Goal: Communication & Community: Answer question/provide support

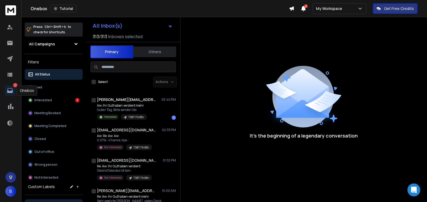
click at [153, 51] on button "Others" at bounding box center [154, 52] width 43 height 12
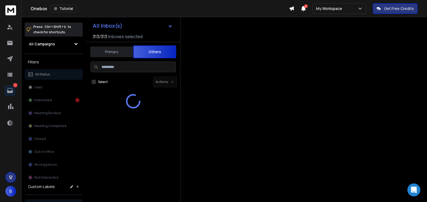
click at [109, 49] on button "Primary" at bounding box center [111, 52] width 43 height 12
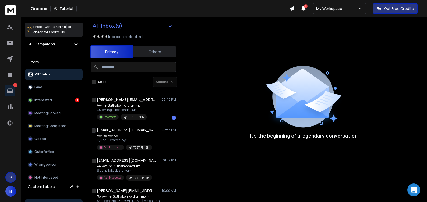
click at [140, 53] on button "Others" at bounding box center [154, 52] width 43 height 12
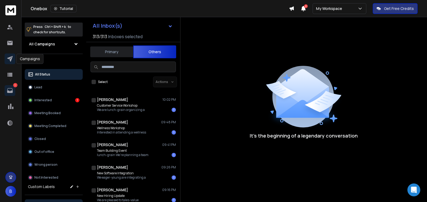
click at [10, 58] on icon at bounding box center [10, 59] width 6 height 6
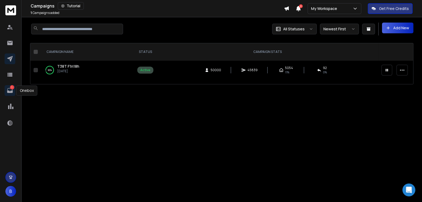
click at [7, 90] on icon at bounding box center [10, 90] width 6 height 6
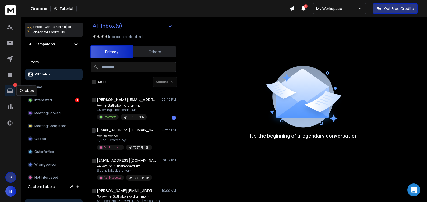
click at [153, 53] on button "Others" at bounding box center [154, 52] width 43 height 12
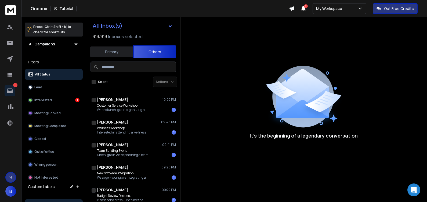
click at [120, 53] on button "Primary" at bounding box center [111, 52] width 43 height 12
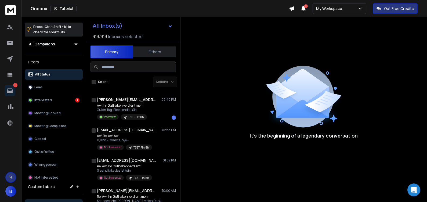
click at [165, 53] on button "Others" at bounding box center [154, 52] width 43 height 12
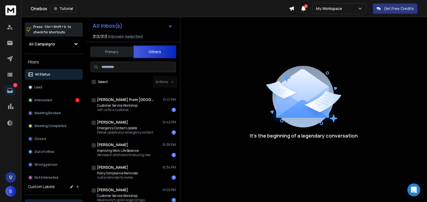
click at [127, 56] on button "Primary" at bounding box center [111, 52] width 43 height 12
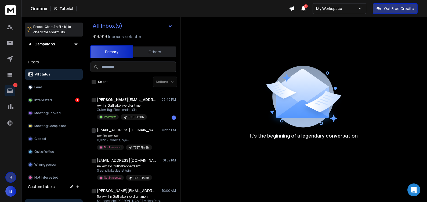
click at [147, 50] on button "Others" at bounding box center [154, 52] width 43 height 12
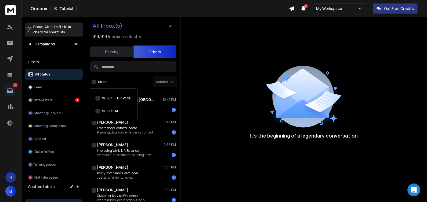
click at [95, 51] on button "Primary" at bounding box center [111, 52] width 43 height 12
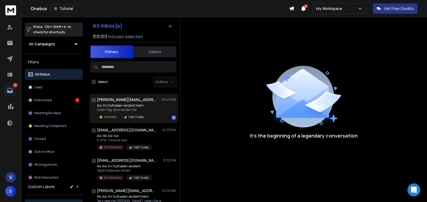
click at [144, 101] on div "[PERSON_NAME][EMAIL_ADDRESS][DOMAIN_NAME] 05:40 PM" at bounding box center [136, 99] width 79 height 5
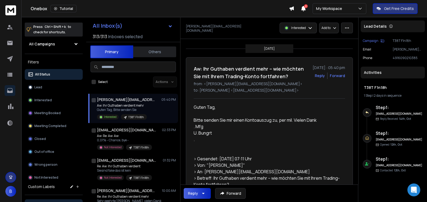
click at [192, 195] on div "Reply" at bounding box center [193, 193] width 10 height 5
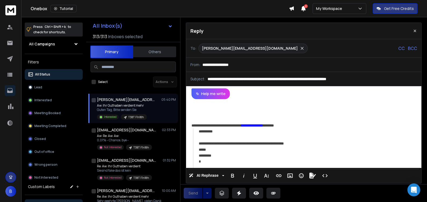
drag, startPoint x: 209, startPoint y: 110, endPoint x: 194, endPoint y: 168, distance: 59.5
click at [209, 110] on div "**********" at bounding box center [304, 133] width 236 height 69
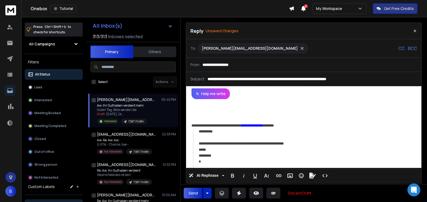
click at [192, 192] on button "Send" at bounding box center [193, 193] width 19 height 11
type input "**********"
click at [197, 109] on div at bounding box center [304, 108] width 225 height 6
click at [249, 106] on div "**********" at bounding box center [301, 108] width 218 height 6
click at [263, 108] on div "**********" at bounding box center [301, 108] width 218 height 6
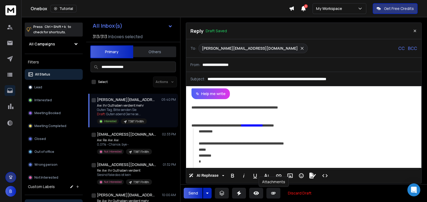
click at [272, 194] on icon at bounding box center [274, 193] width 5 height 2
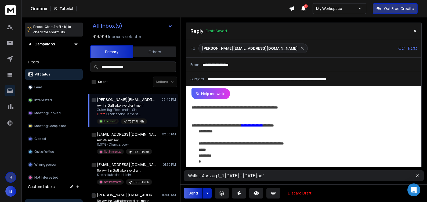
click at [197, 192] on button "Send" at bounding box center [193, 193] width 19 height 11
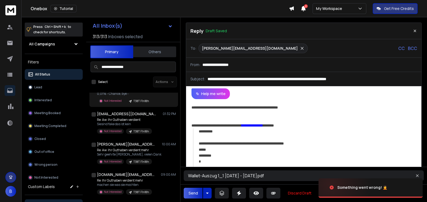
scroll to position [67, 0]
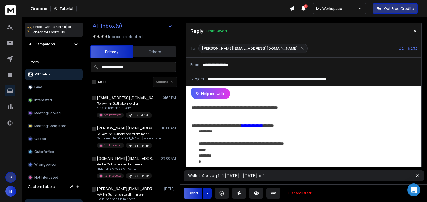
click at [195, 196] on button "Send" at bounding box center [193, 193] width 19 height 11
click at [217, 51] on div "[PERSON_NAME][EMAIL_ADDRESS][DOMAIN_NAME]" at bounding box center [253, 49] width 109 height 10
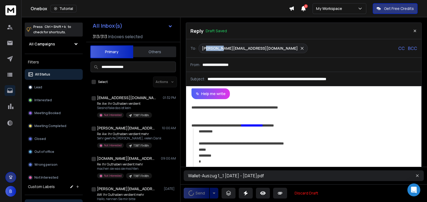
click at [217, 51] on div "[PERSON_NAME][EMAIL_ADDRESS][DOMAIN_NAME]" at bounding box center [253, 49] width 109 height 10
copy p
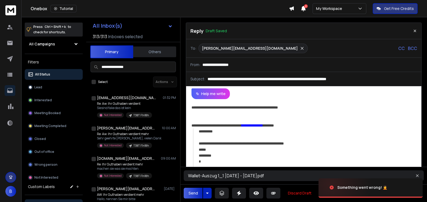
click at [208, 194] on icon "button" at bounding box center [207, 193] width 6 height 6
click at [189, 184] on div "Send Later" at bounding box center [198, 179] width 34 height 11
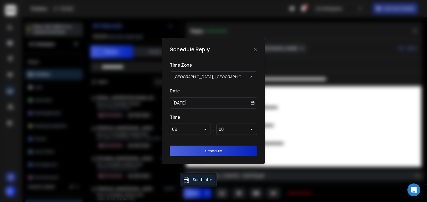
click at [189, 183] on icon at bounding box center [186, 180] width 6 height 6
click at [196, 152] on div "Schedule" at bounding box center [214, 151] width 88 height 11
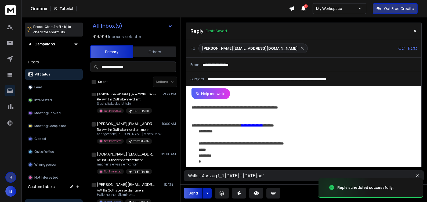
scroll to position [63, 0]
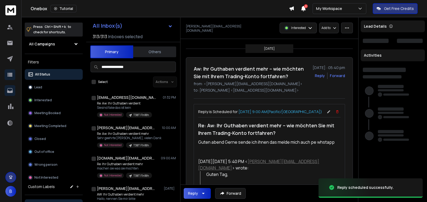
click at [13, 71] on div "B" at bounding box center [11, 101] width 22 height 202
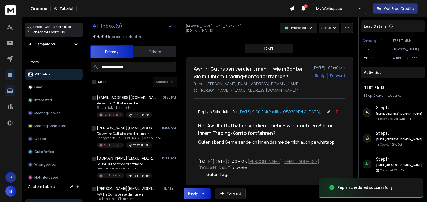
click at [8, 74] on icon at bounding box center [10, 75] width 6 height 6
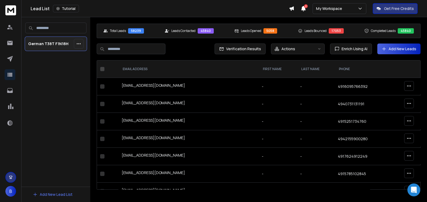
click at [115, 49] on input at bounding box center [131, 49] width 69 height 11
paste input "**********"
type input "**********"
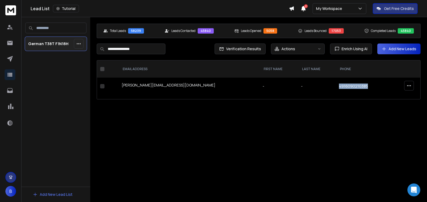
drag, startPoint x: 333, startPoint y: 88, endPoint x: 300, endPoint y: 87, distance: 33.4
click at [300, 87] on tr "[PERSON_NAME][EMAIL_ADDRESS][DOMAIN_NAME] - - 4916090210385" at bounding box center [259, 86] width 324 height 17
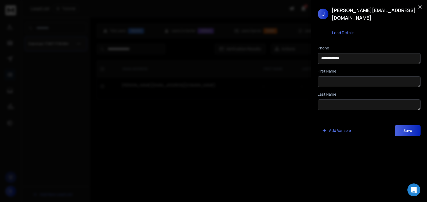
copy tr "4916090210385"
click at [340, 54] on textarea "**********" at bounding box center [369, 58] width 103 height 11
click at [339, 54] on textarea "**********" at bounding box center [369, 58] width 103 height 11
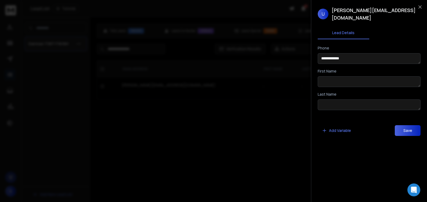
drag, startPoint x: 339, startPoint y: 53, endPoint x: 332, endPoint y: 53, distance: 7.5
click at [332, 53] on textarea "**********" at bounding box center [369, 58] width 103 height 11
click at [202, 66] on div at bounding box center [213, 101] width 427 height 202
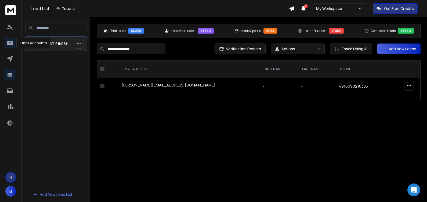
click at [7, 45] on icon at bounding box center [10, 43] width 6 height 6
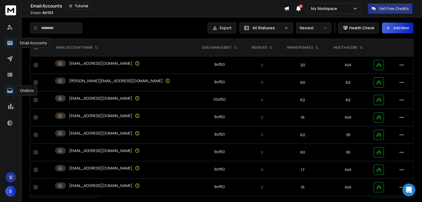
click at [10, 87] on link at bounding box center [10, 90] width 11 height 11
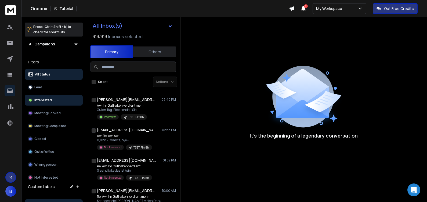
click at [42, 98] on p "Interested" at bounding box center [42, 100] width 17 height 4
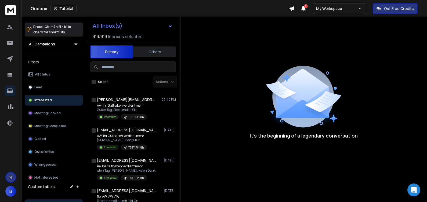
click at [154, 56] on button "Others" at bounding box center [154, 52] width 43 height 12
